Goal: Information Seeking & Learning: Check status

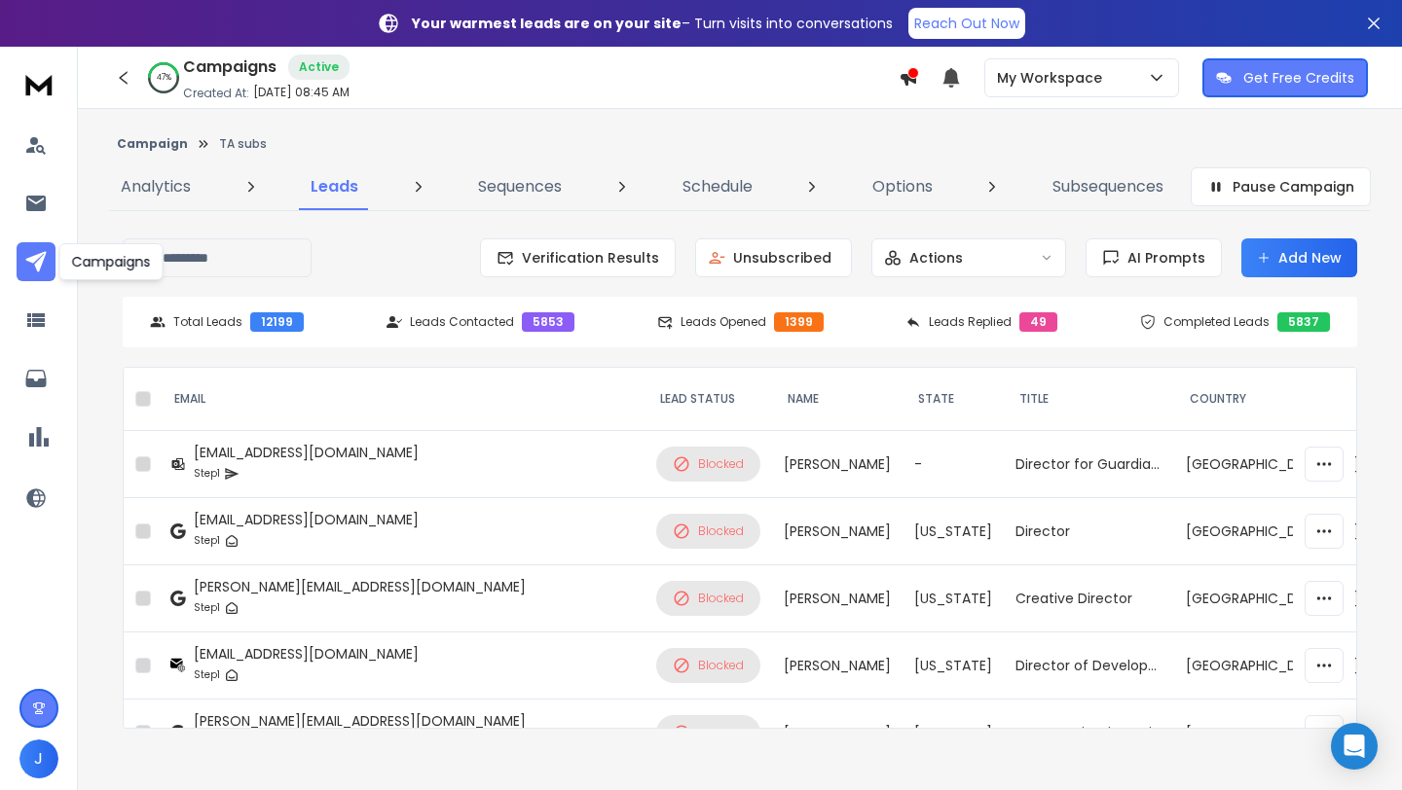
click at [33, 268] on icon at bounding box center [35, 261] width 23 height 23
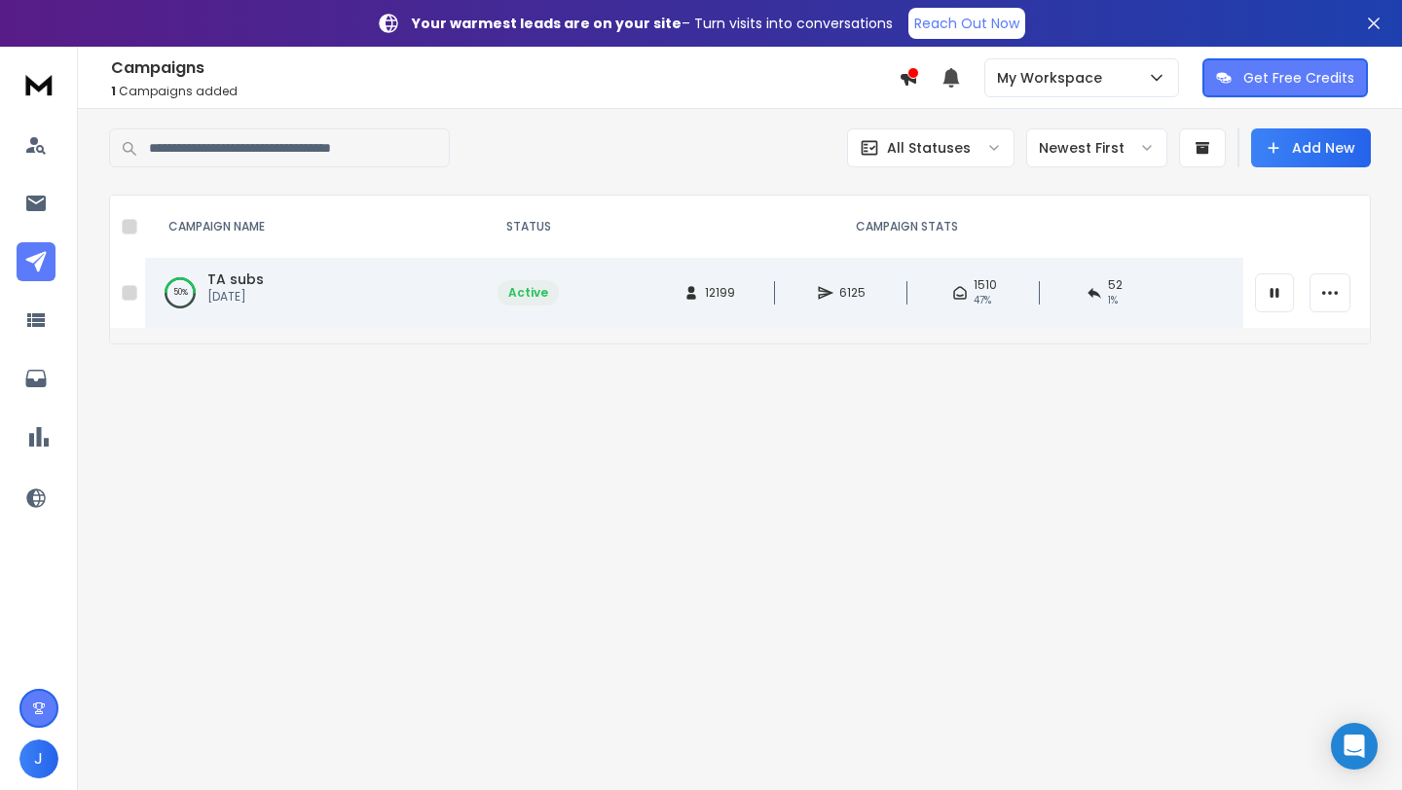
click at [379, 296] on div "50 % TA subs [DATE]" at bounding box center [315, 293] width 302 height 47
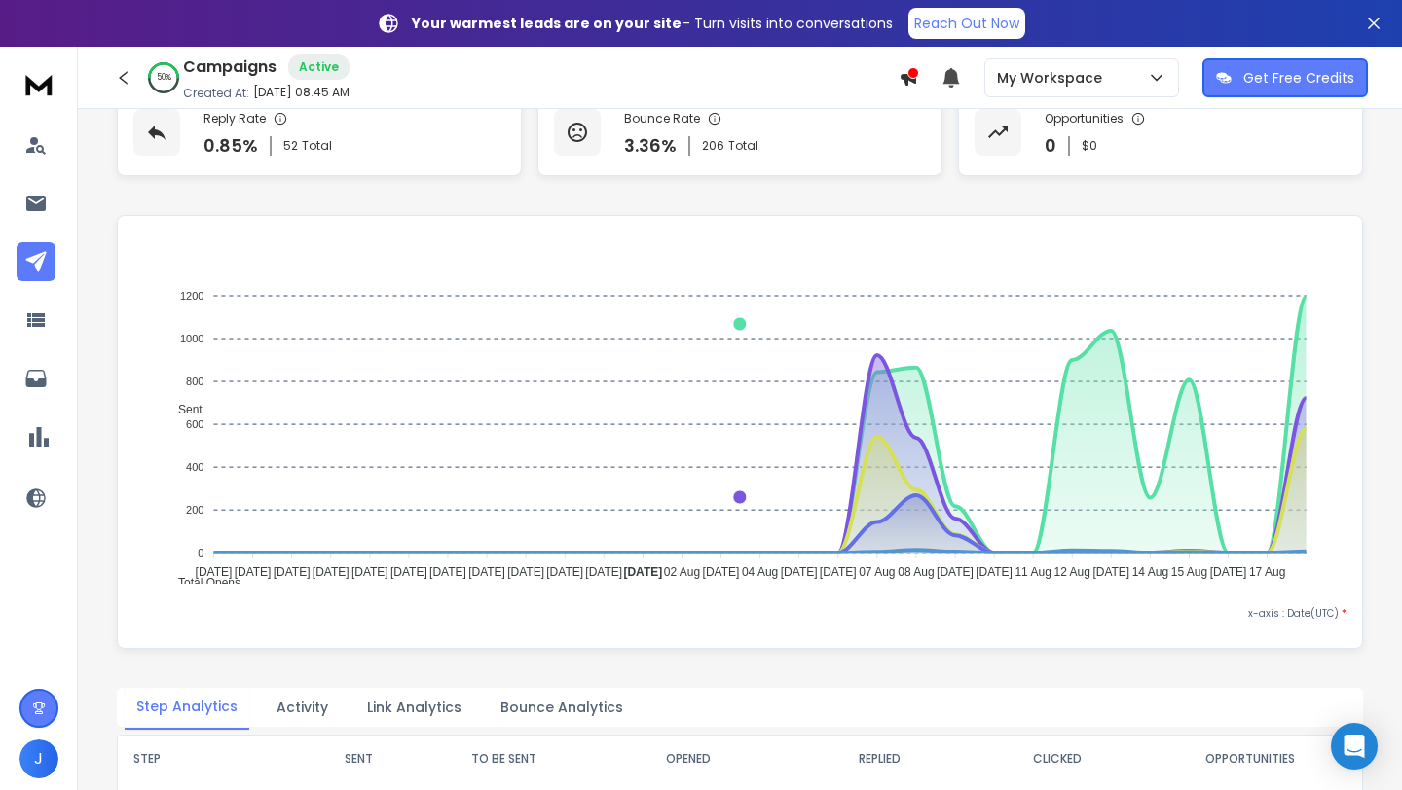
scroll to position [900, 0]
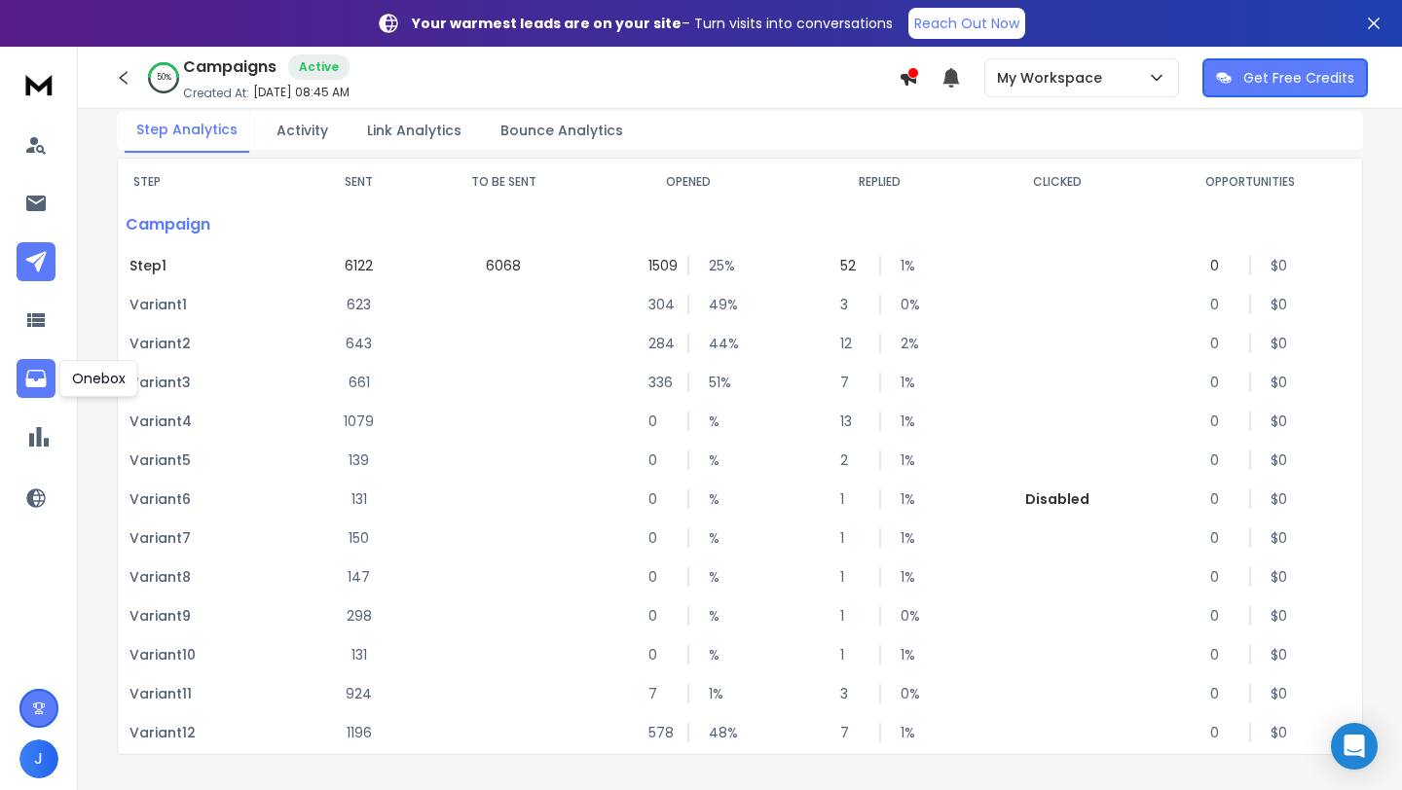
click at [28, 376] on icon at bounding box center [35, 378] width 23 height 23
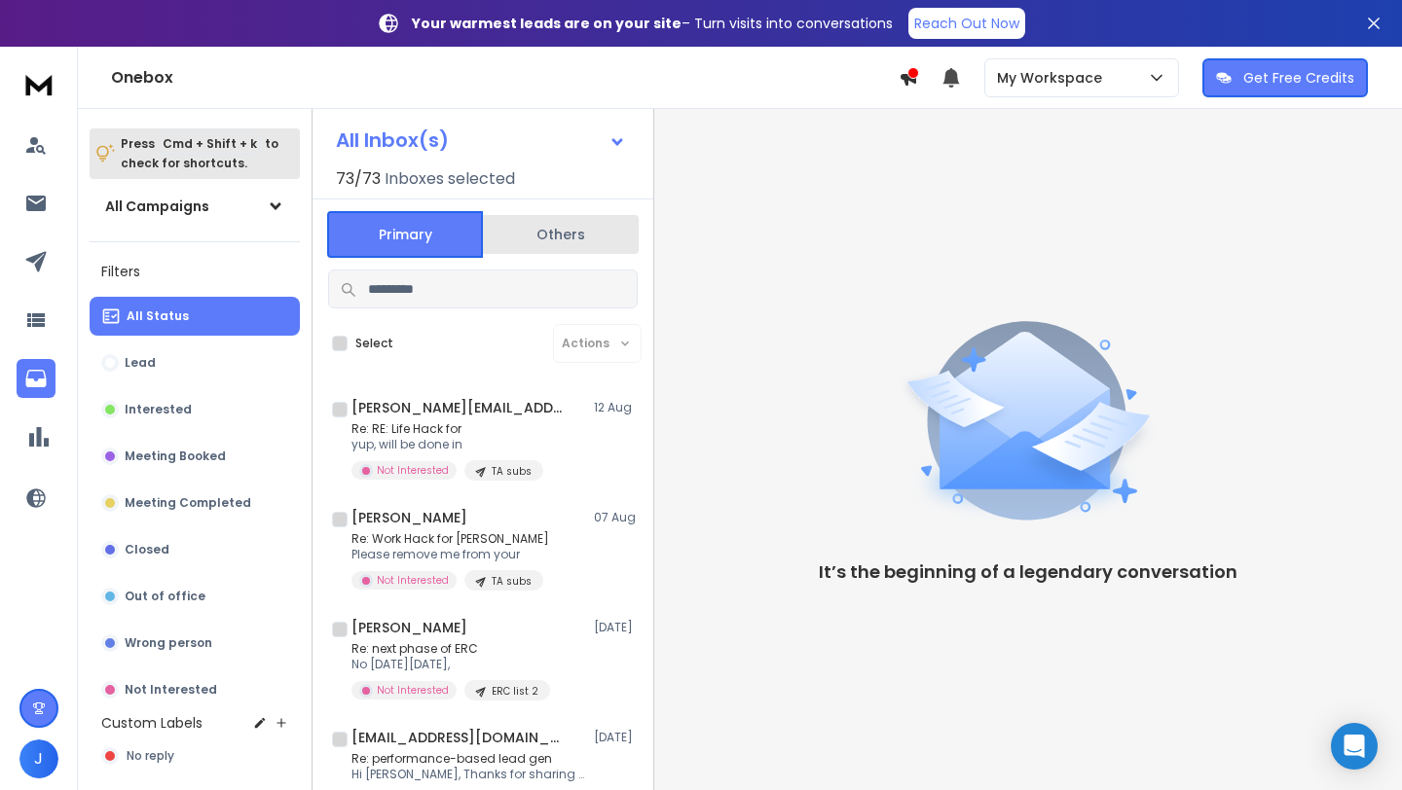
click at [582, 221] on button "Others" at bounding box center [561, 234] width 156 height 43
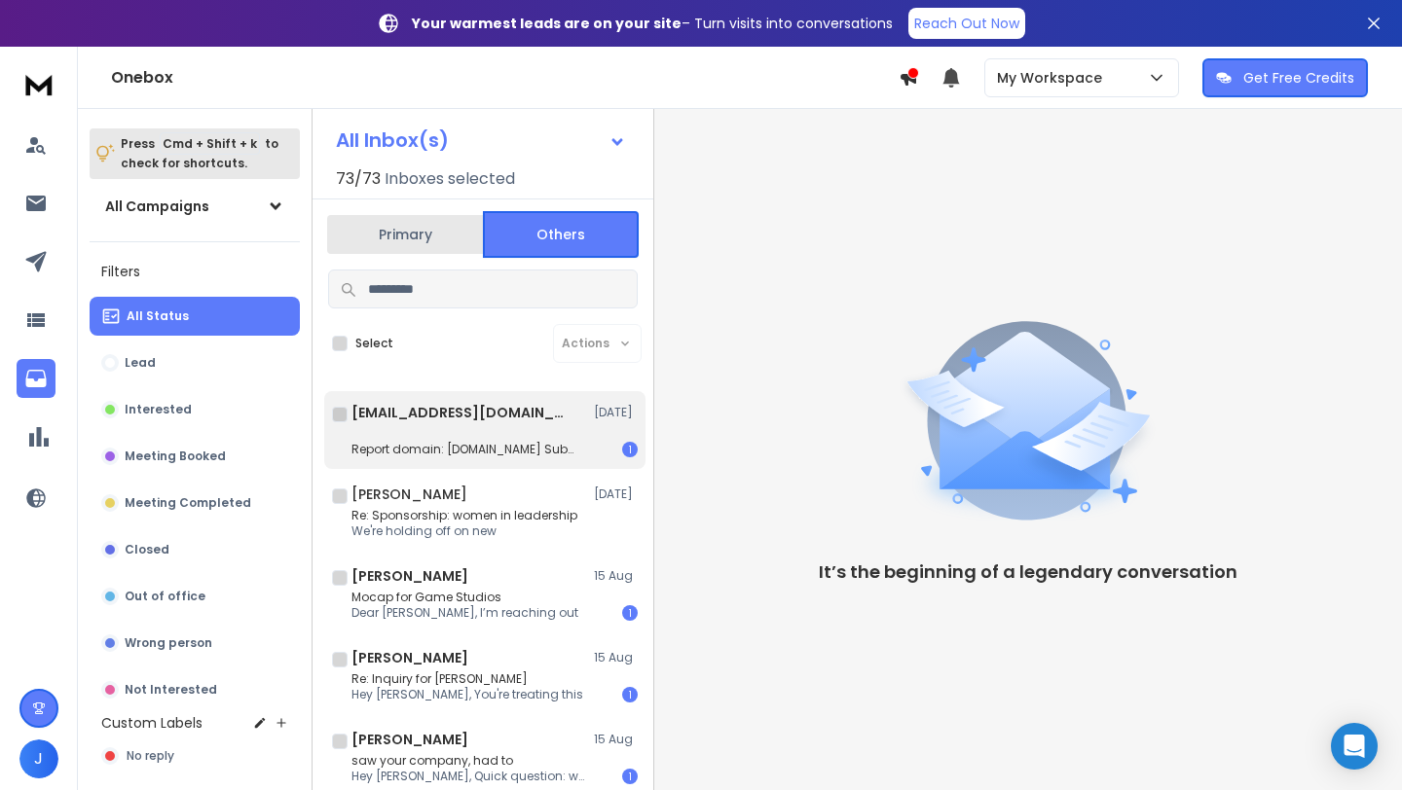
scroll to position [392, 0]
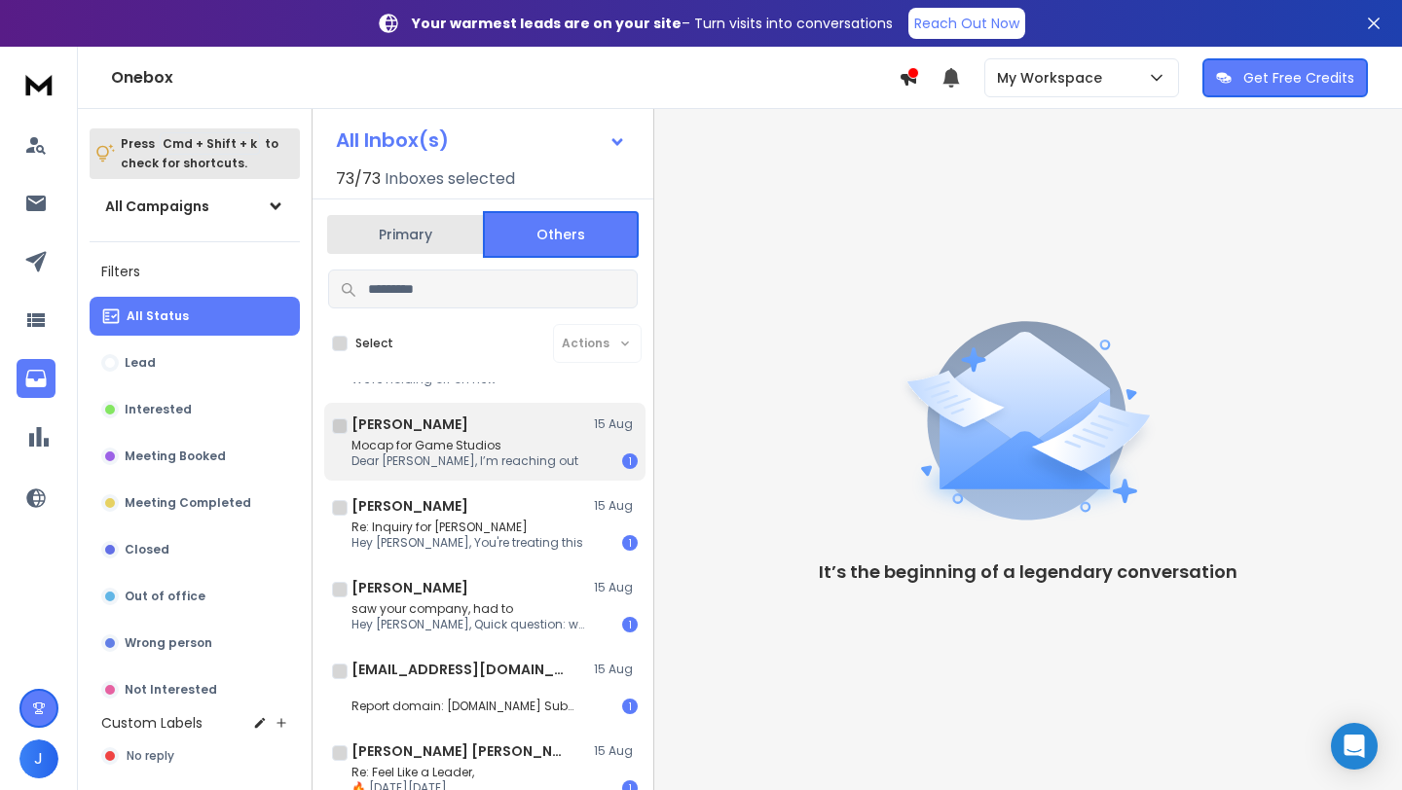
click at [481, 456] on p "Dear [PERSON_NAME], I’m reaching out" at bounding box center [464, 462] width 227 height 16
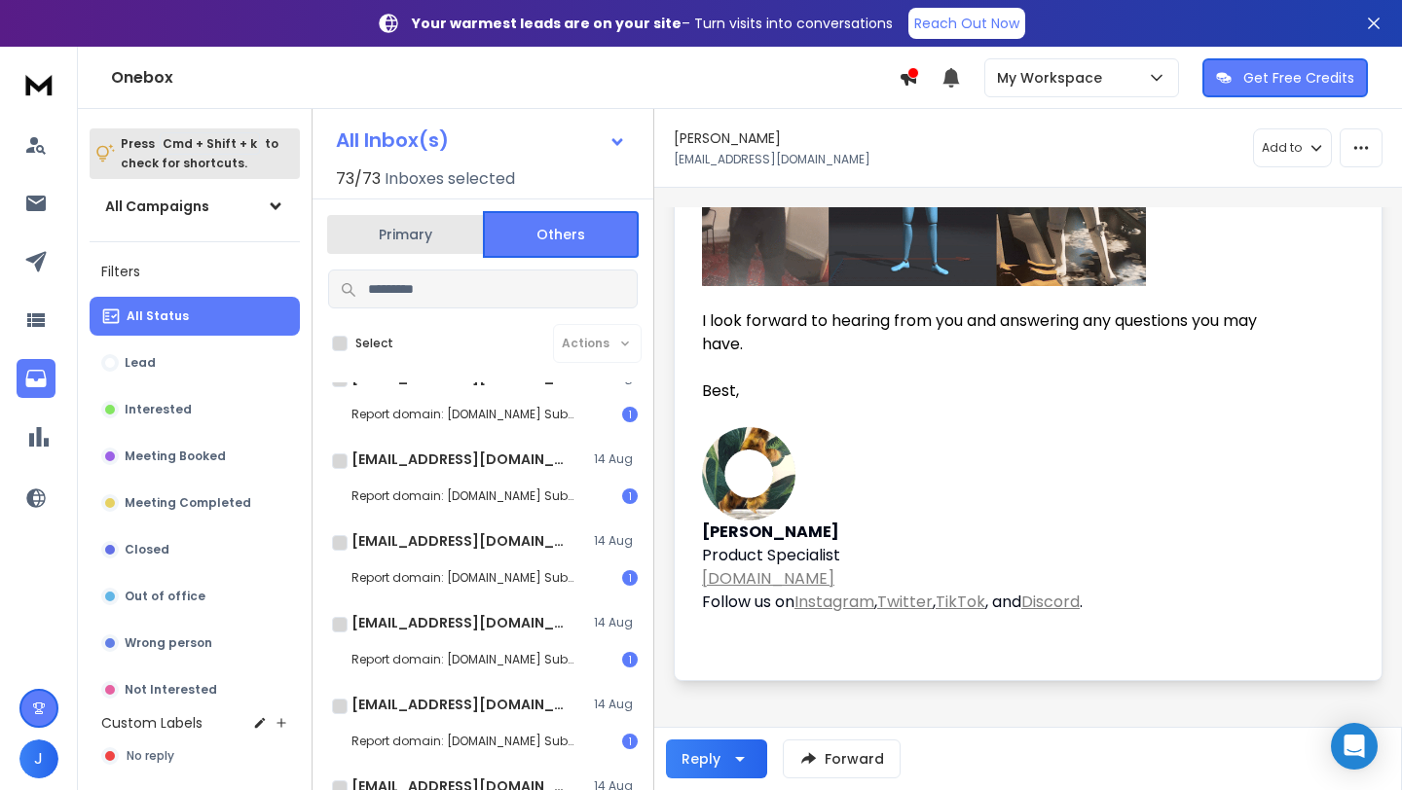
scroll to position [1433, 0]
